Goal: Information Seeking & Learning: Find contact information

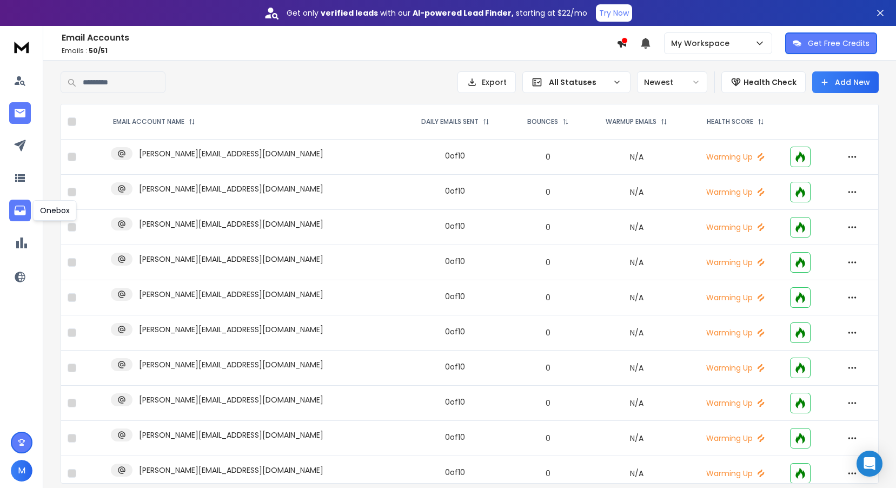
click at [23, 202] on link at bounding box center [20, 211] width 22 height 22
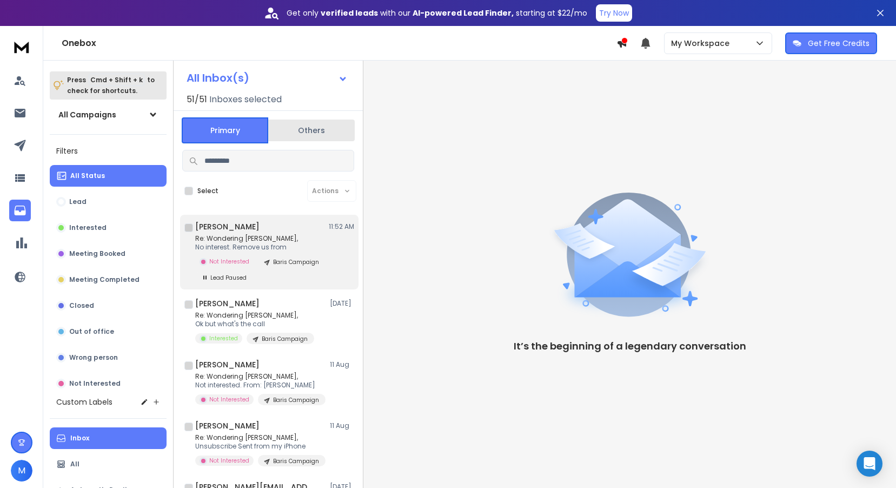
click at [255, 235] on p "Re: Wondering [PERSON_NAME]," at bounding box center [260, 238] width 130 height 9
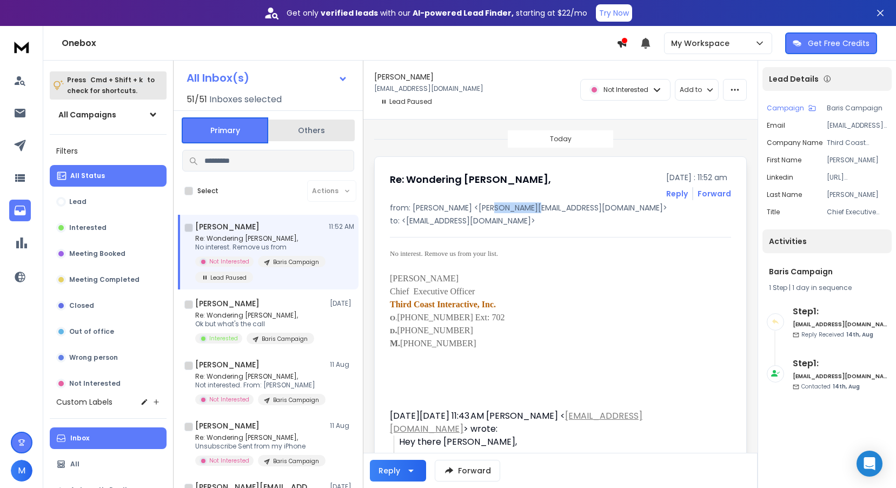
drag, startPoint x: 534, startPoint y: 206, endPoint x: 494, endPoint y: 205, distance: 40.0
click at [494, 205] on p "from: [PERSON_NAME] <[PERSON_NAME][EMAIL_ADDRESS][DOMAIN_NAME]>" at bounding box center [560, 207] width 341 height 11
copy p "[DOMAIN_NAME]"
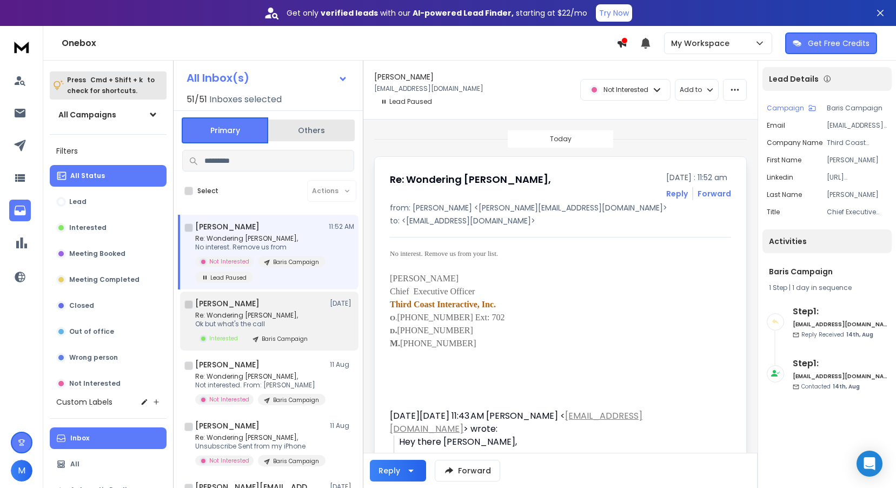
click at [244, 302] on h1 "[PERSON_NAME]" at bounding box center [227, 303] width 64 height 11
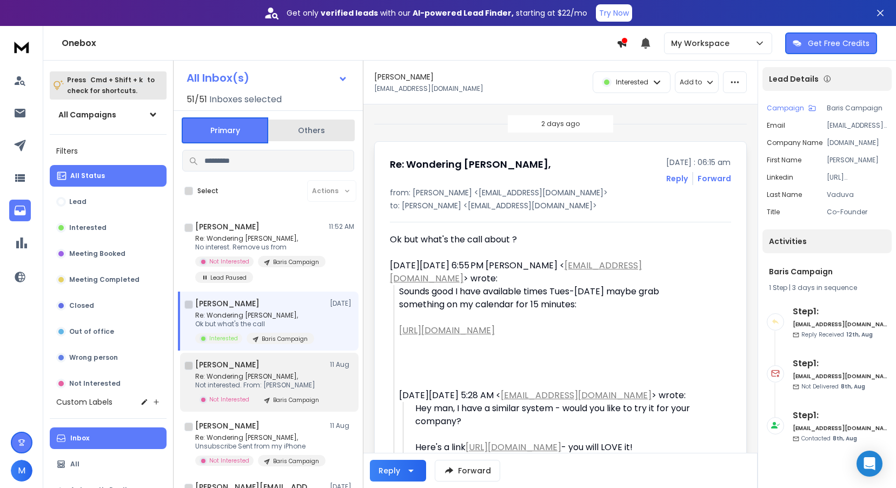
click at [237, 384] on p "Not interested. From: [PERSON_NAME]" at bounding box center [260, 385] width 130 height 9
